Goal: Task Accomplishment & Management: Manage account settings

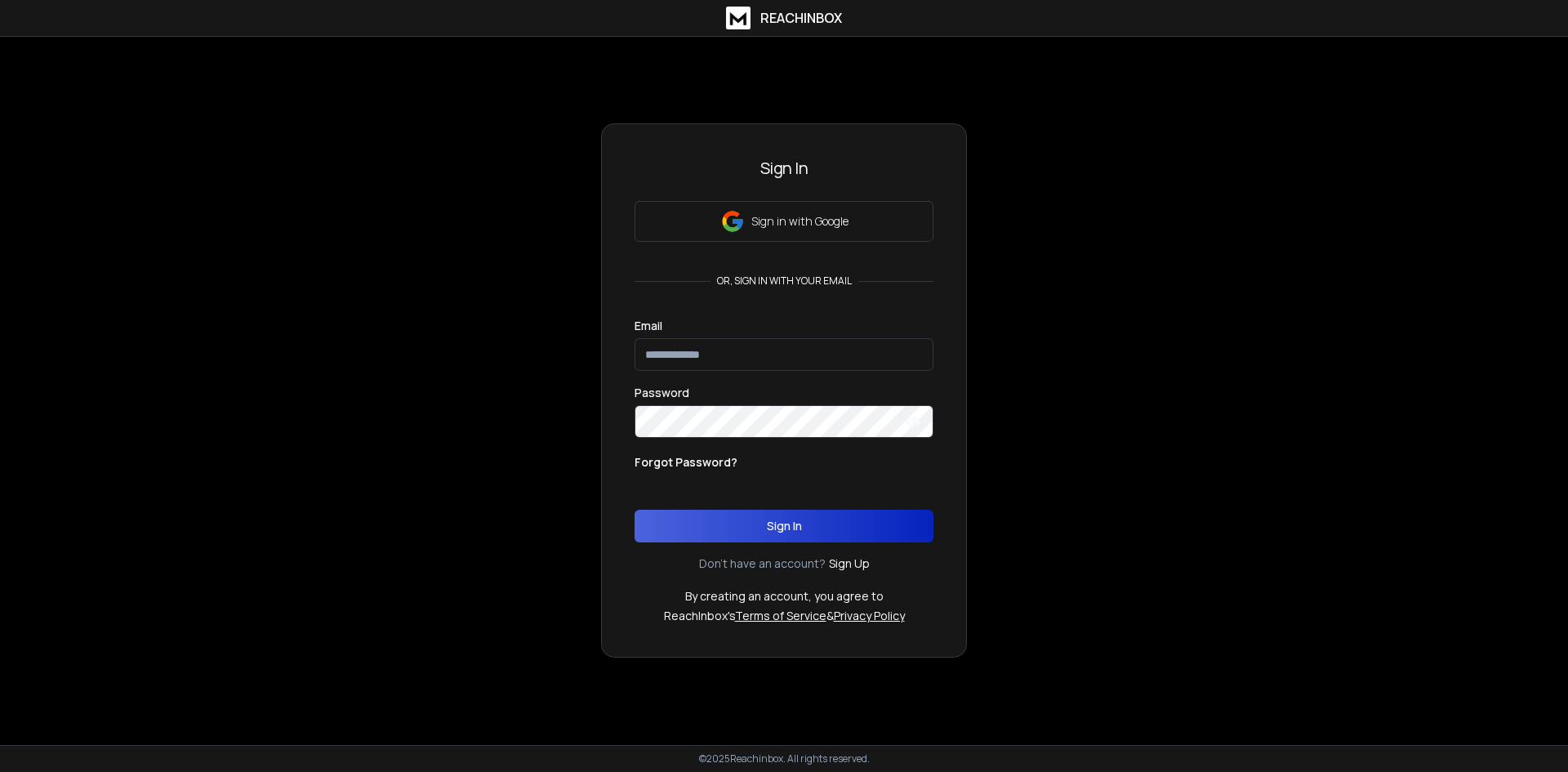
type input "**********"
click at [778, 537] on button "Sign In" at bounding box center [784, 526] width 299 height 33
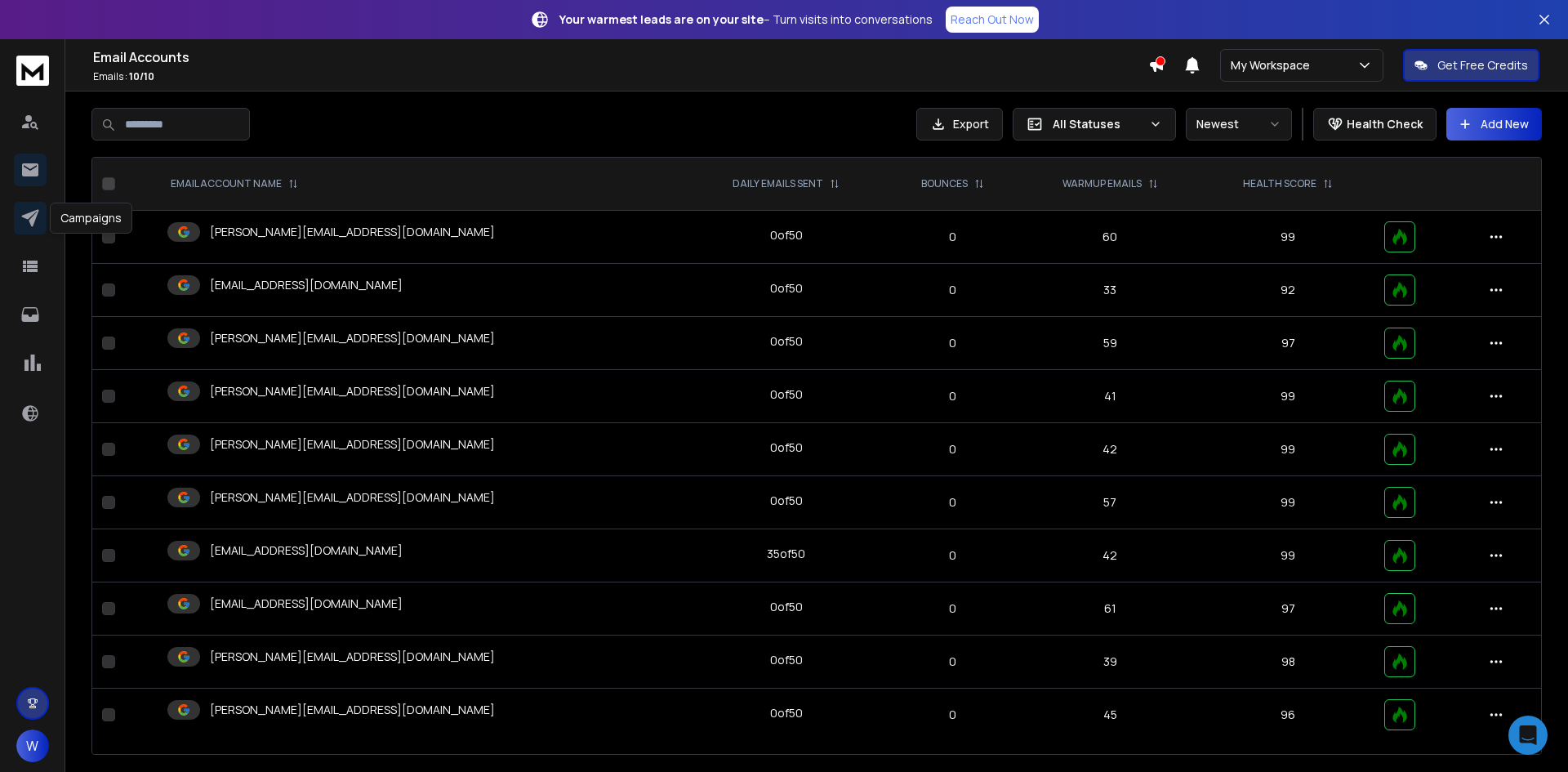
click at [23, 215] on icon at bounding box center [30, 217] width 17 height 17
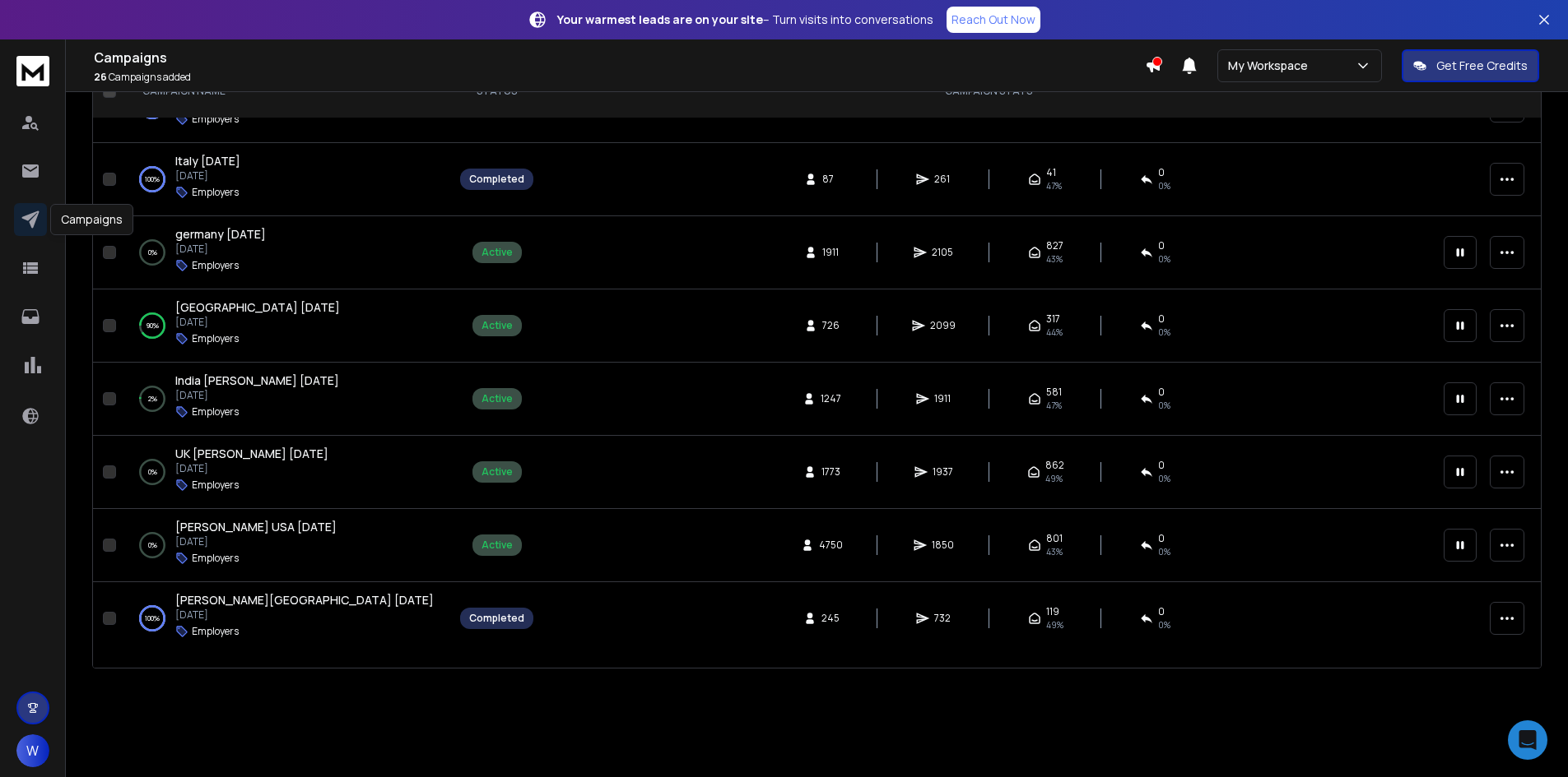
scroll to position [125, 0]
